Goal: Task Accomplishment & Management: Use online tool/utility

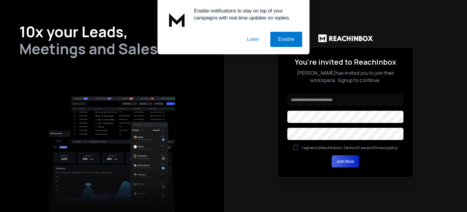
click at [252, 39] on button "Later" at bounding box center [253, 39] width 27 height 15
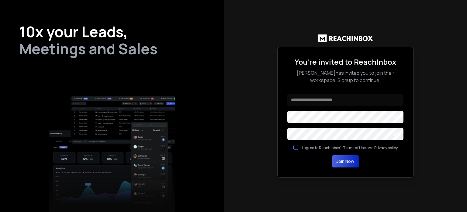
click at [271, 117] on div "**********" at bounding box center [345, 106] width 243 height 212
click at [330, 148] on label "I agree to ReachInbox's Terms of Use and Privacy policy" at bounding box center [350, 147] width 96 height 5
click at [299, 148] on button "I agree to ReachInbox's Terms of Use and Privacy policy" at bounding box center [296, 147] width 5 height 5
click at [349, 160] on button "Join Now" at bounding box center [345, 161] width 27 height 12
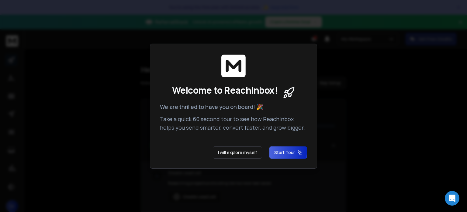
click at [286, 149] on span "Start Tour" at bounding box center [289, 152] width 28 height 6
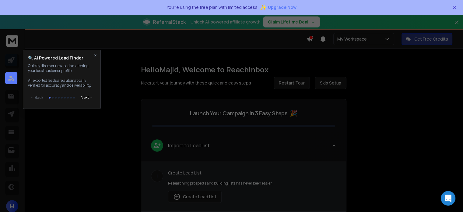
click at [454, 6] on icon "Close notification" at bounding box center [454, 7] width 5 height 5
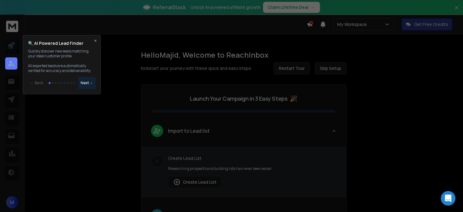
click at [88, 82] on button "Next →" at bounding box center [86, 83] width 17 height 12
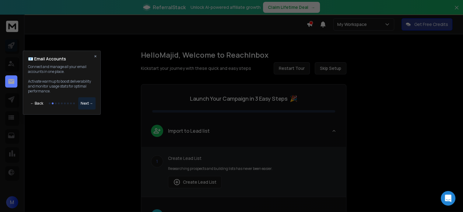
click at [87, 104] on button "Next →" at bounding box center [86, 103] width 17 height 12
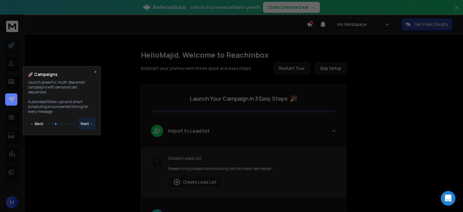
click at [88, 120] on button "Next →" at bounding box center [86, 123] width 17 height 12
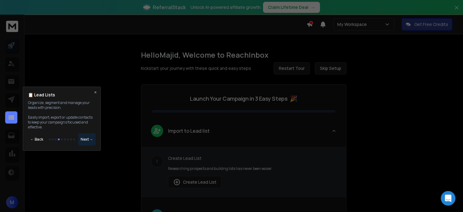
click at [88, 140] on button "Next →" at bounding box center [86, 139] width 17 height 12
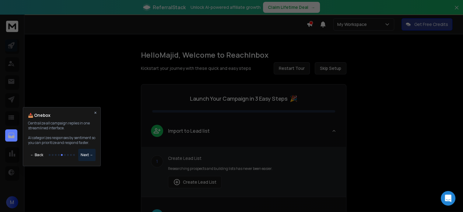
click at [88, 154] on button "Next →" at bounding box center [86, 155] width 17 height 12
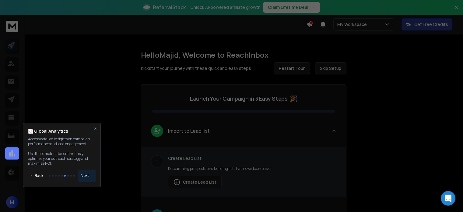
click at [89, 176] on button "Next →" at bounding box center [86, 175] width 17 height 12
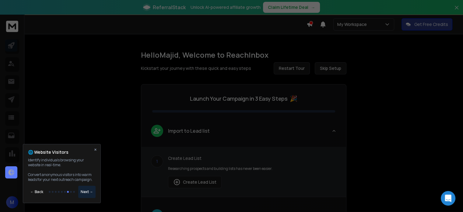
click at [92, 191] on button "Next →" at bounding box center [86, 191] width 17 height 12
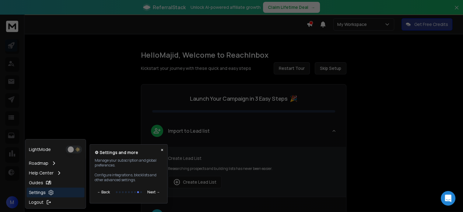
click at [163, 147] on button "×" at bounding box center [162, 149] width 3 height 5
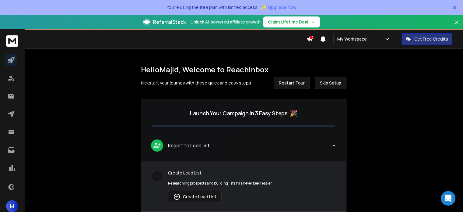
click at [453, 6] on icon "Close notification" at bounding box center [454, 7] width 5 height 5
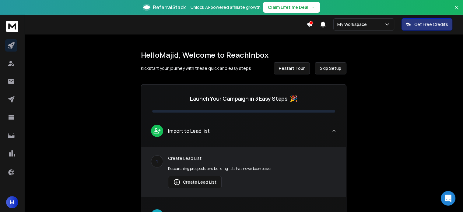
click at [454, 6] on icon "Close banner" at bounding box center [456, 7] width 5 height 5
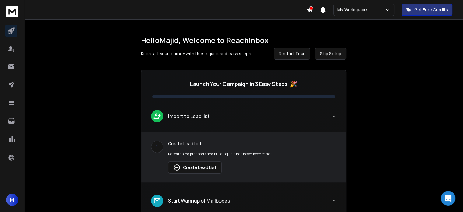
click at [420, 126] on div "Hello Majid , Welcome to ReachInbox Kickstart your journey with these quick and…" at bounding box center [243, 143] width 419 height 235
click at [310, 8] on icon at bounding box center [309, 10] width 6 height 6
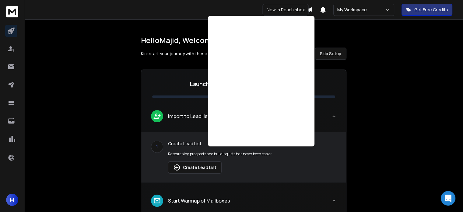
click at [310, 8] on icon at bounding box center [309, 10] width 6 height 6
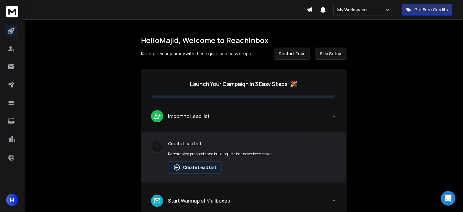
click at [185, 169] on button "Create Lead List" at bounding box center [195, 167] width 54 height 12
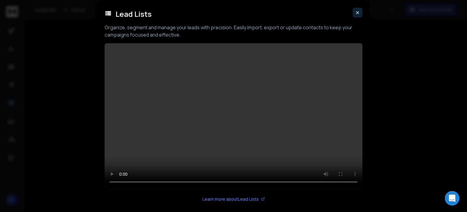
click at [358, 12] on icon at bounding box center [358, 12] width 2 height 2
